Goal: Task Accomplishment & Management: Manage account settings

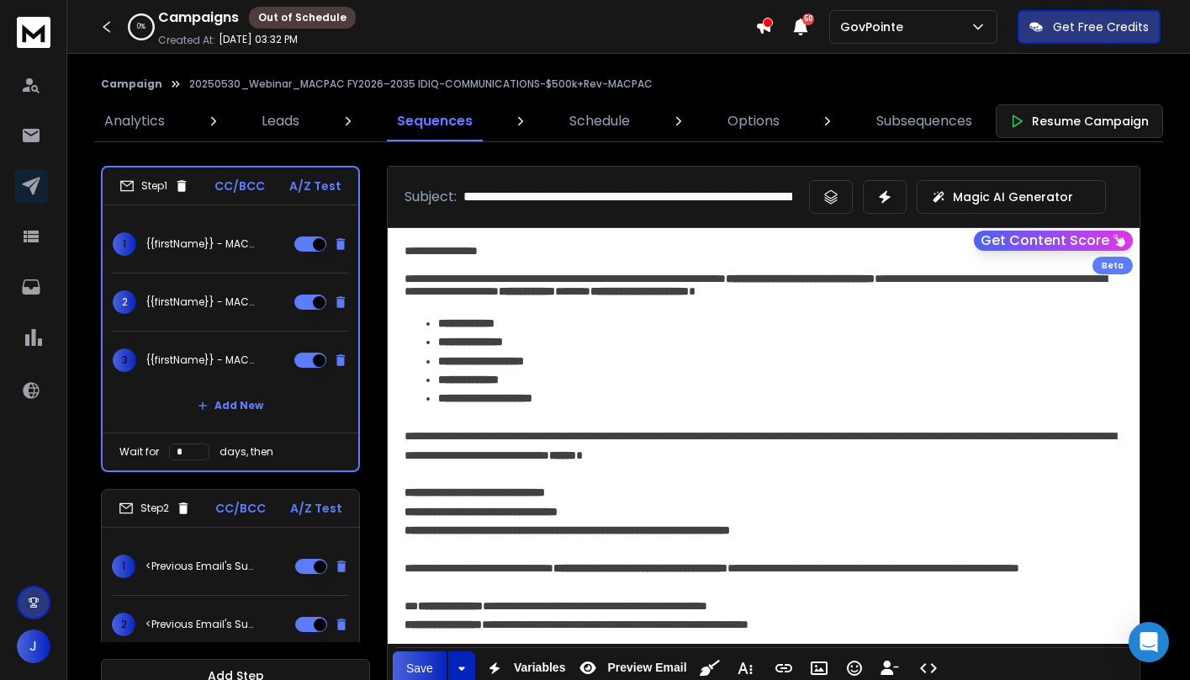
scroll to position [35, 0]
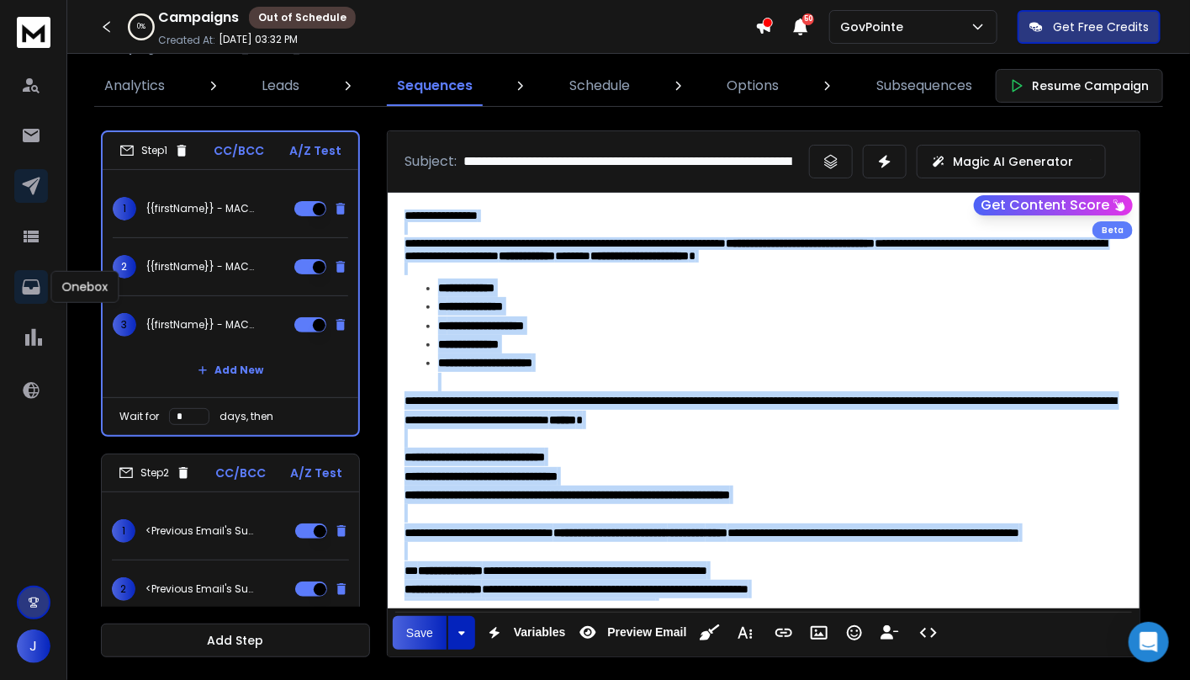
click at [29, 286] on icon at bounding box center [31, 287] width 20 height 20
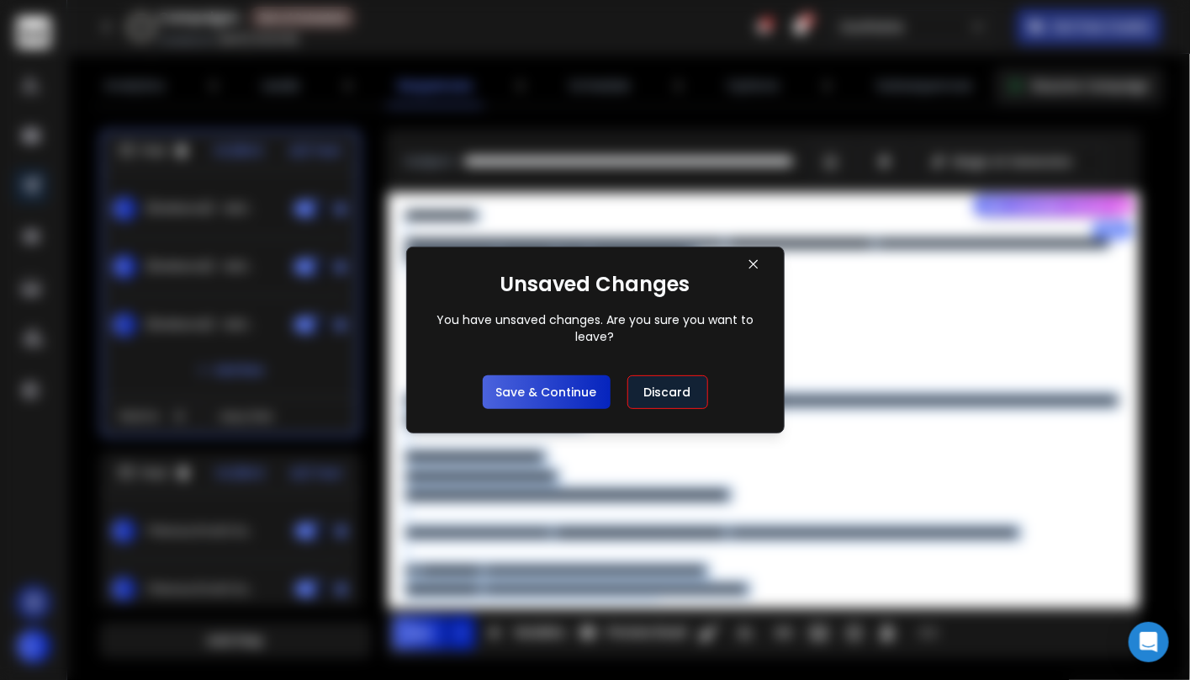
click at [687, 389] on button "Discard" at bounding box center [668, 392] width 81 height 34
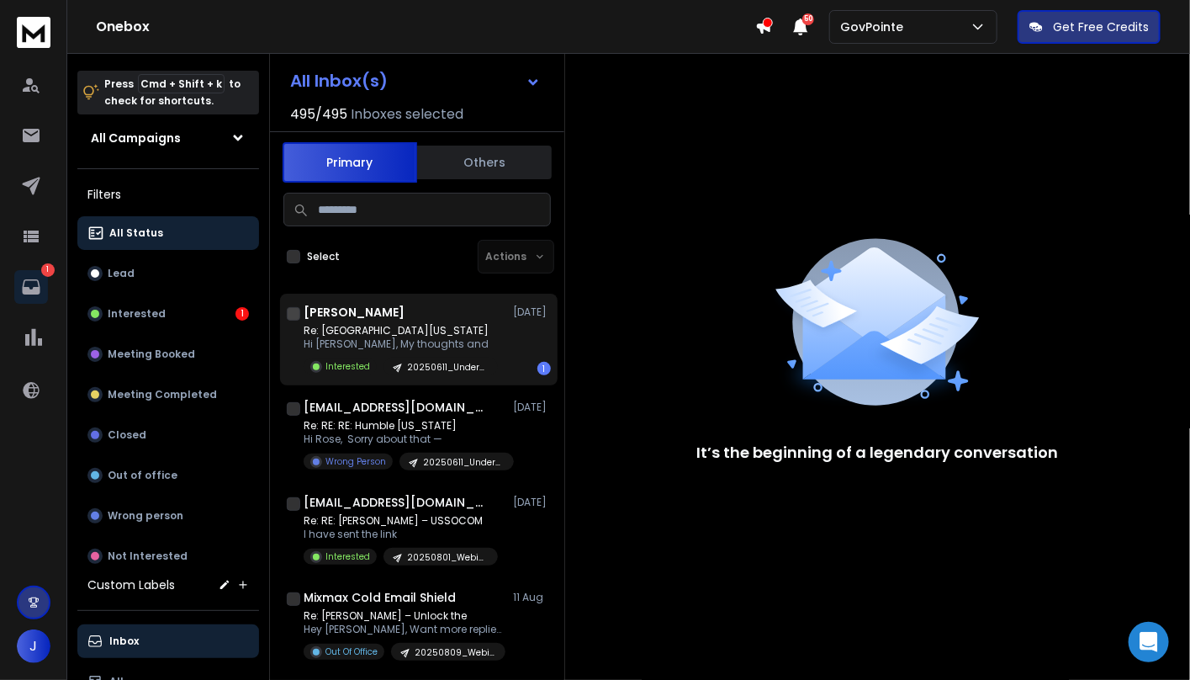
click at [415, 341] on p "Hi Jennifer, My thoughts and" at bounding box center [401, 343] width 194 height 13
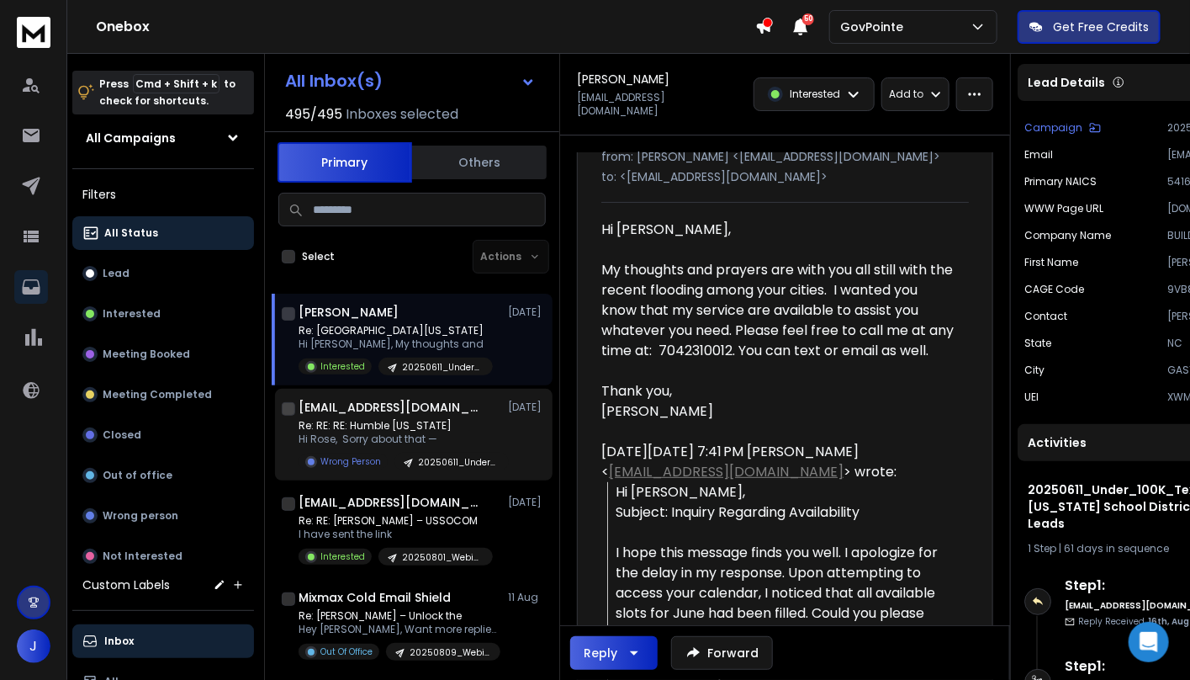
scroll to position [162, 0]
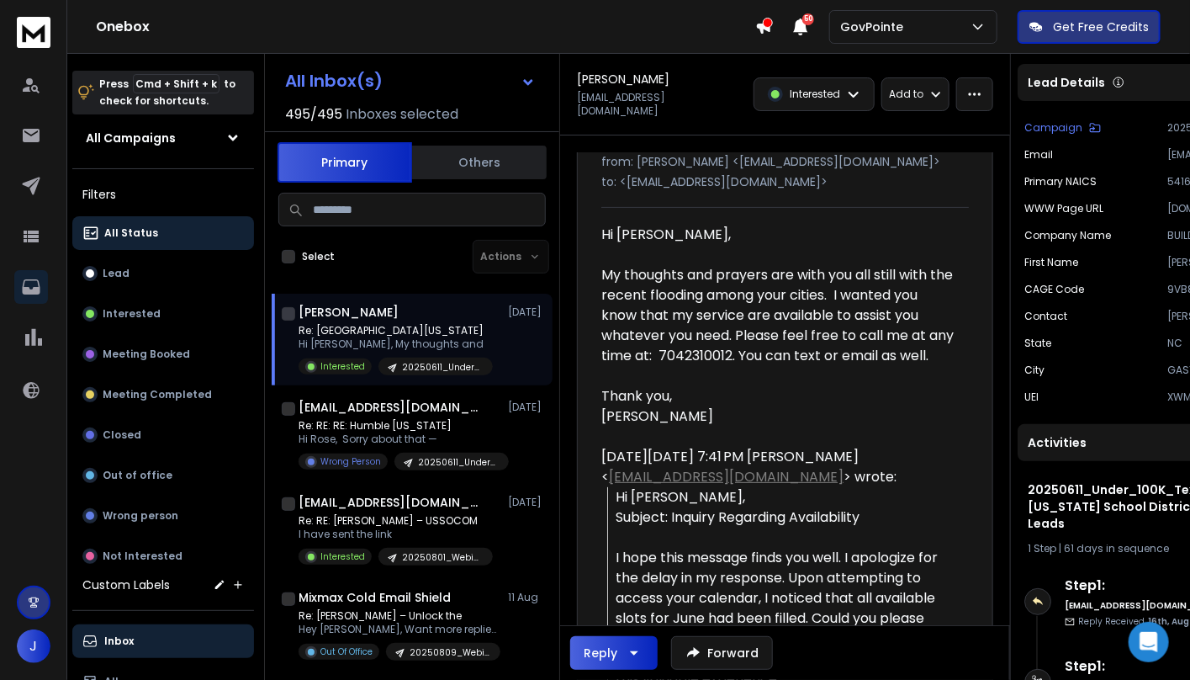
click at [285, 314] on button "button" at bounding box center [288, 313] width 13 height 13
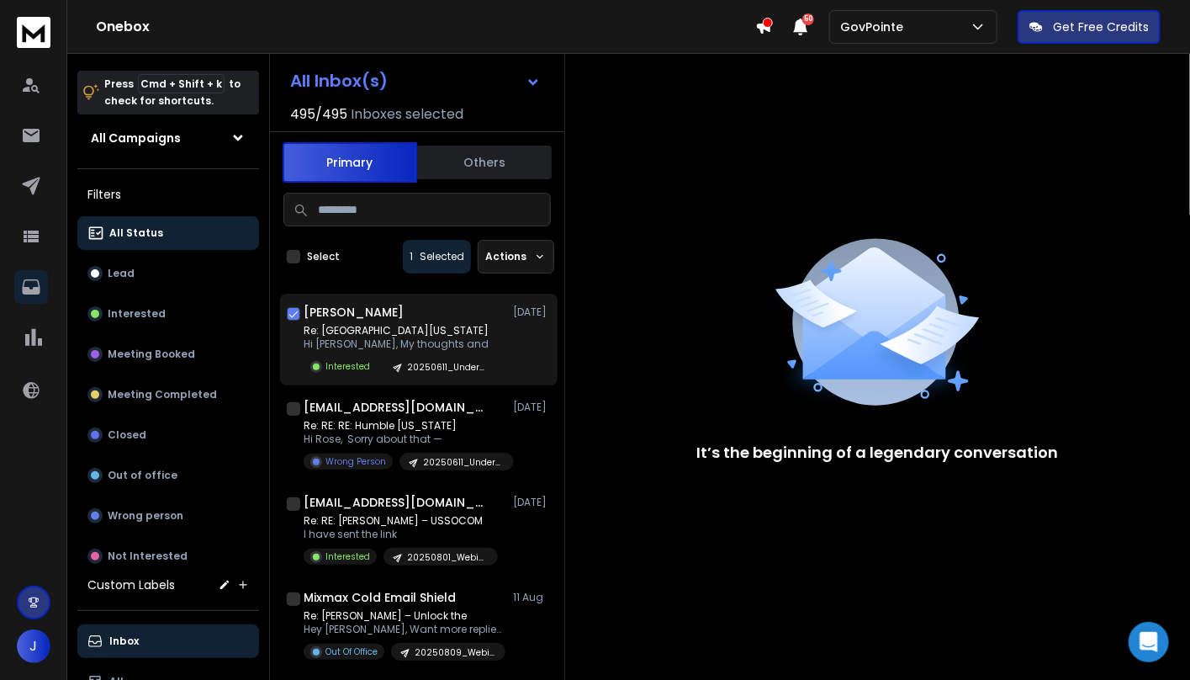
scroll to position [0, 0]
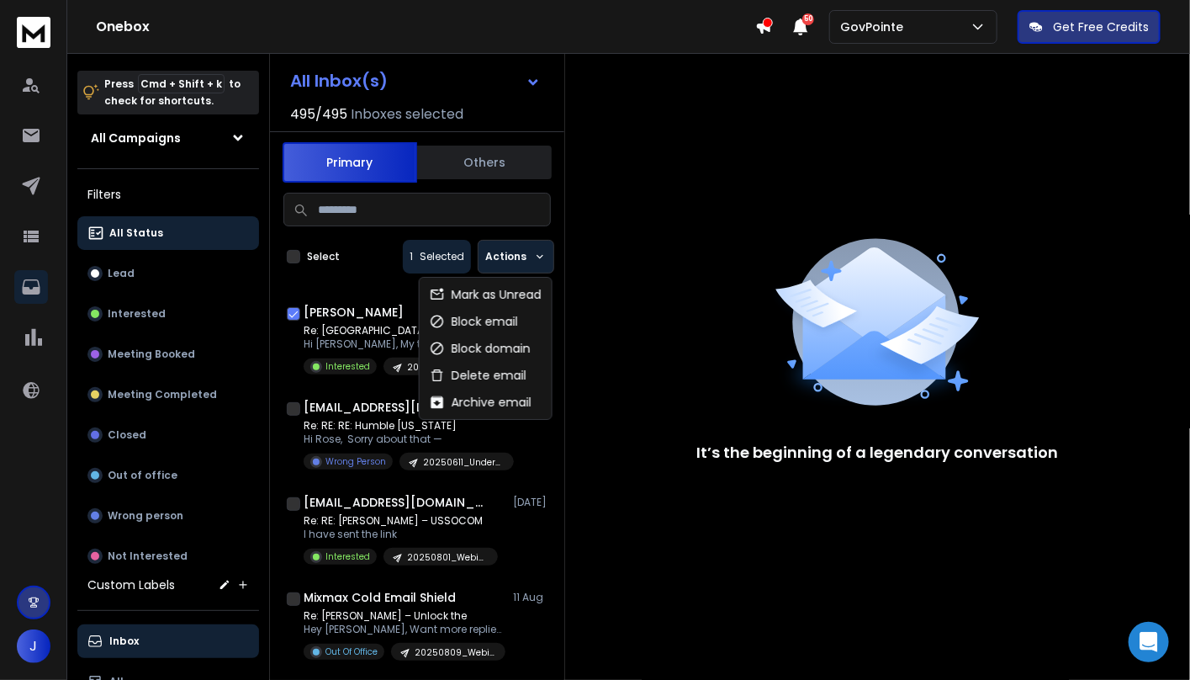
click at [541, 255] on icon "button" at bounding box center [539, 256] width 13 height 13
click at [525, 298] on div "Mark as Unread" at bounding box center [486, 294] width 112 height 17
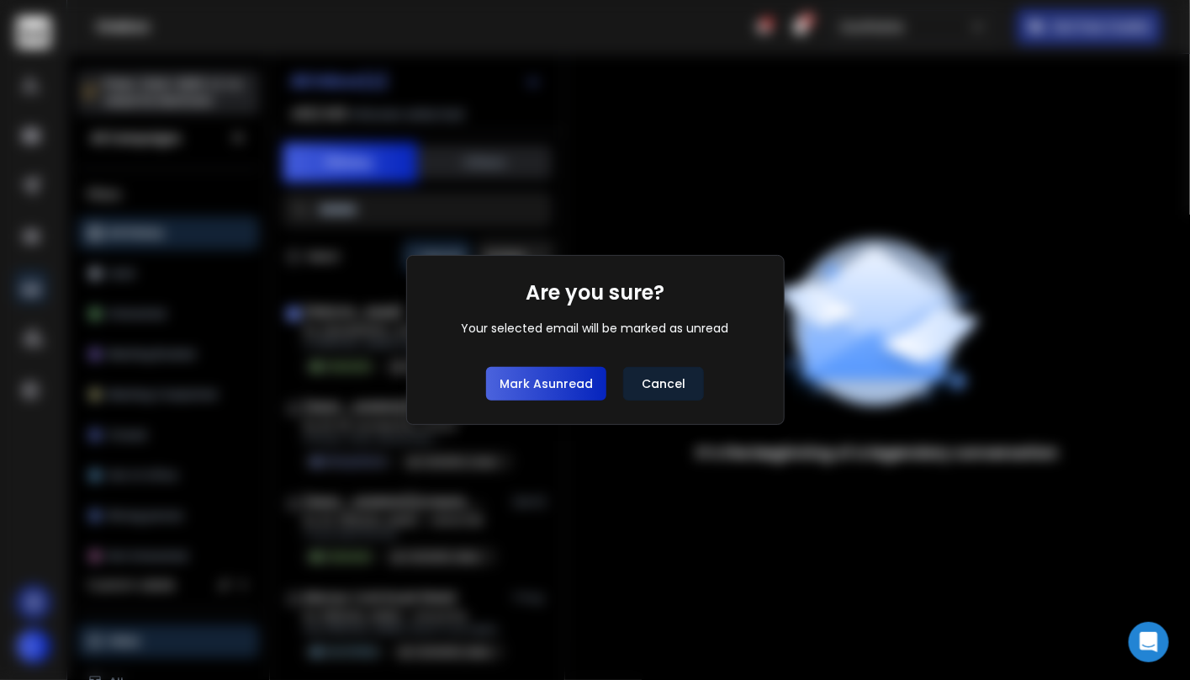
click at [550, 389] on p "Mark as unread" at bounding box center [546, 383] width 93 height 17
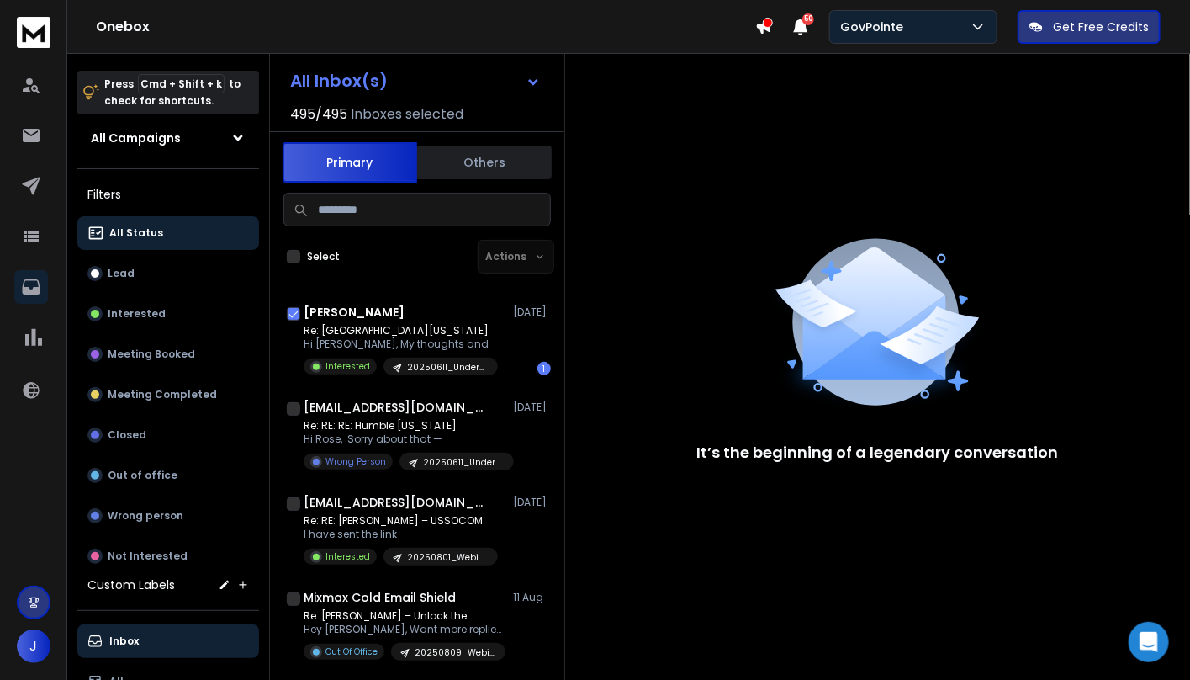
click at [909, 30] on div "GovPointe" at bounding box center [913, 27] width 146 height 17
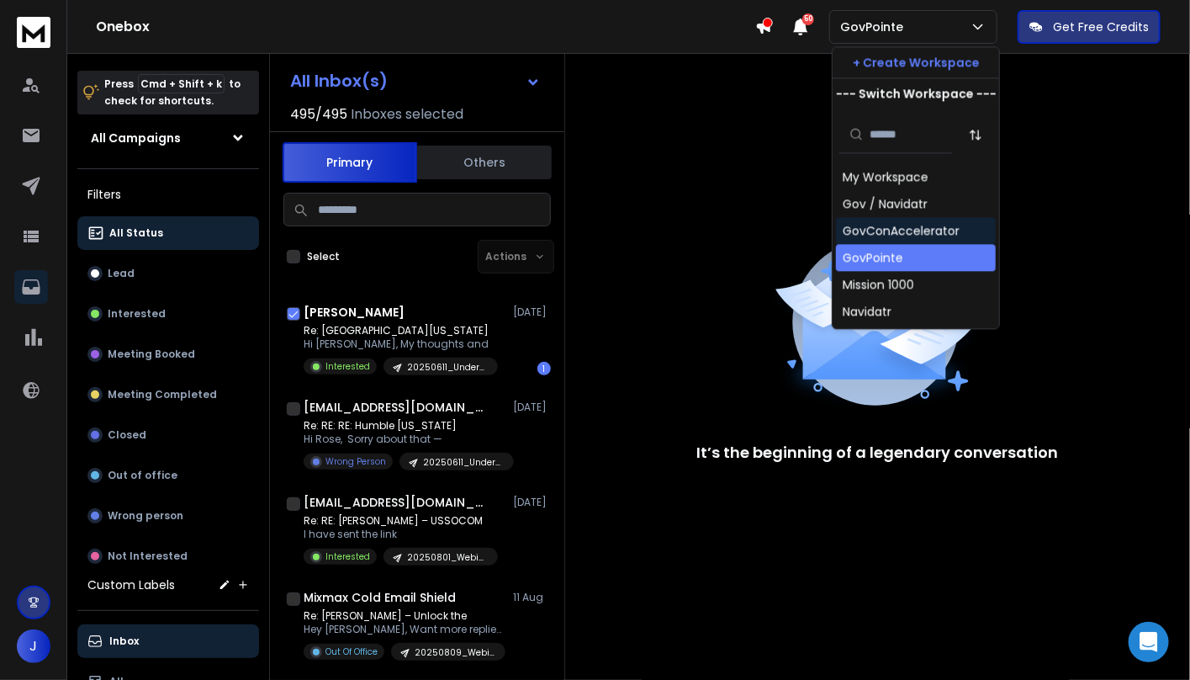
click at [898, 225] on div "GovConAccelerator" at bounding box center [901, 230] width 117 height 17
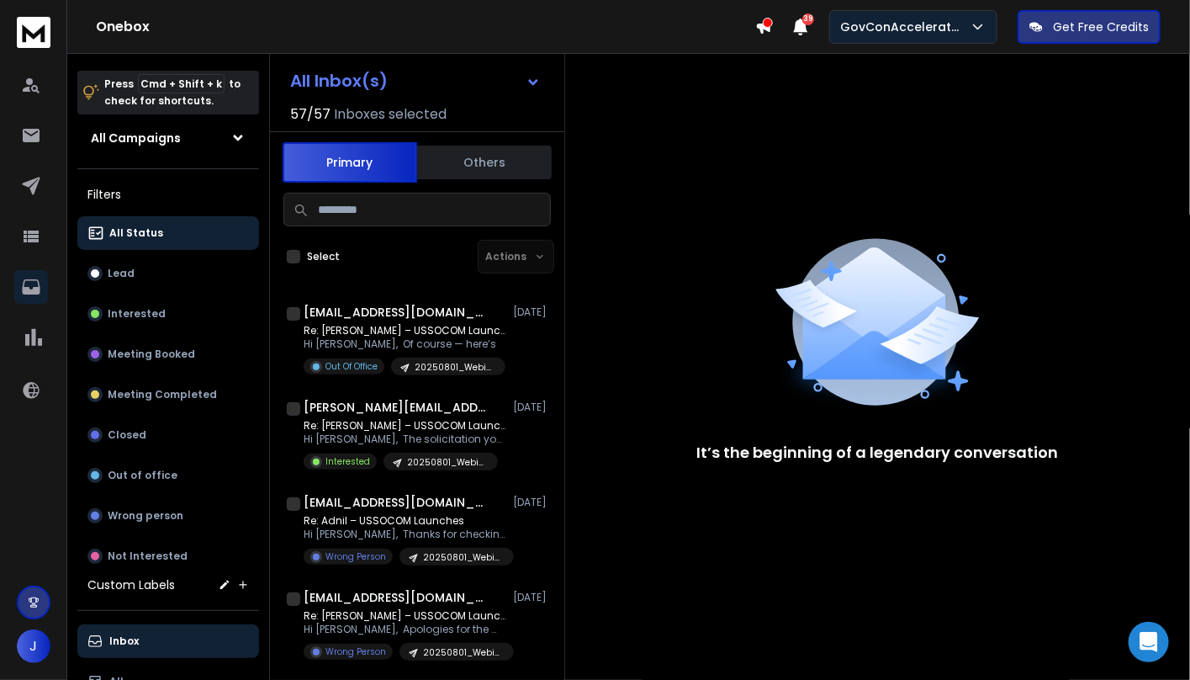
click at [934, 28] on p "GovConAccelerator" at bounding box center [905, 27] width 130 height 17
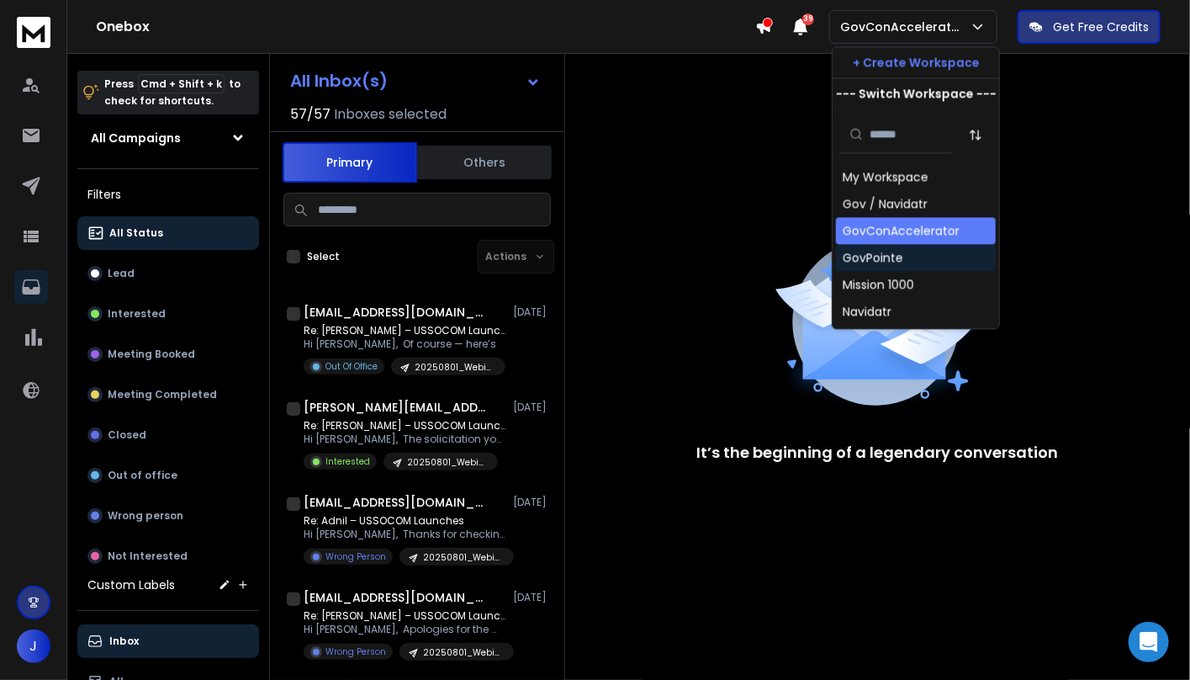
click at [891, 260] on div "GovPointe" at bounding box center [873, 257] width 61 height 17
